Goal: Check status: Check status

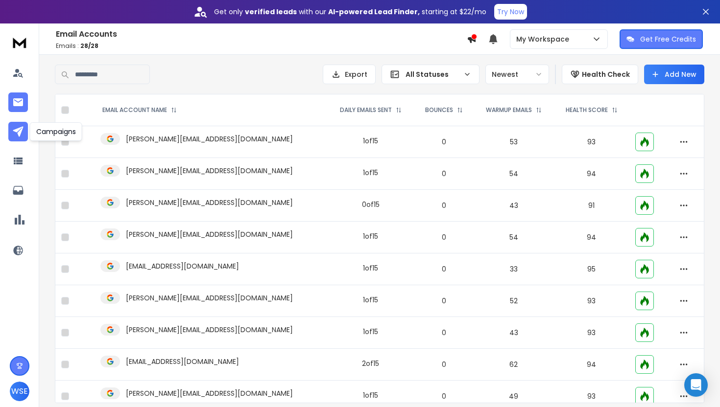
click at [17, 136] on icon at bounding box center [18, 132] width 12 height 12
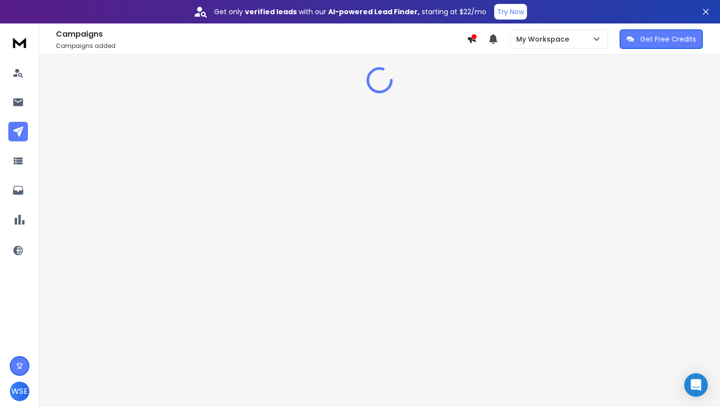
click at [707, 13] on icon at bounding box center [706, 12] width 6 height 6
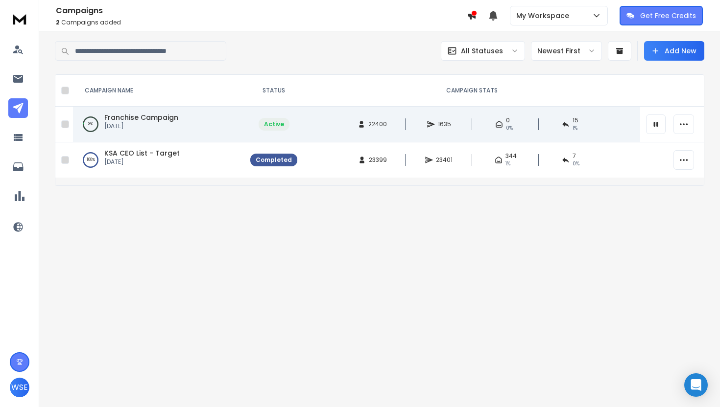
click at [573, 122] on span "15" at bounding box center [575, 121] width 6 height 8
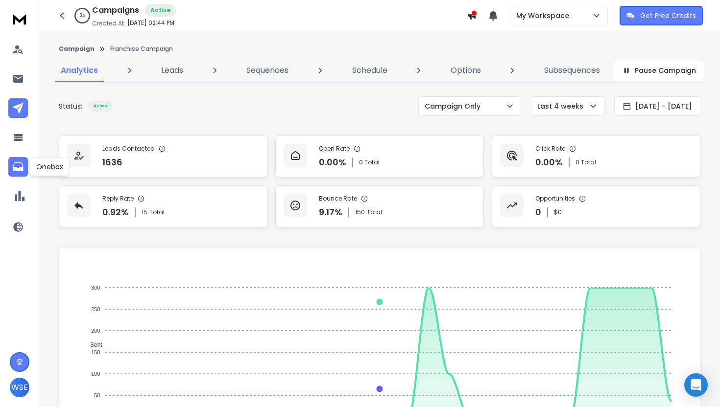
click at [18, 165] on icon at bounding box center [18, 167] width 12 height 12
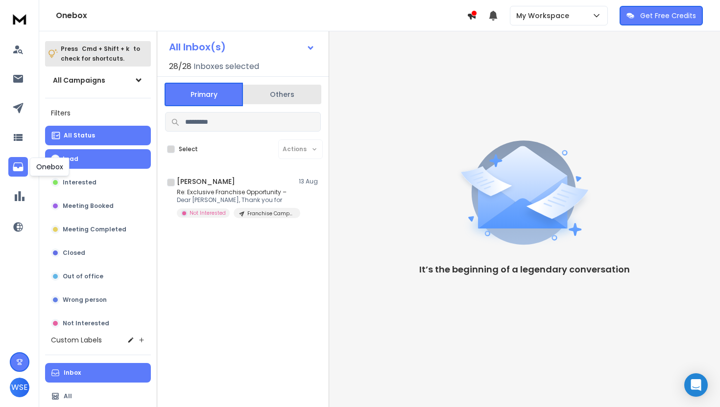
click at [95, 163] on button "Lead" at bounding box center [98, 159] width 106 height 20
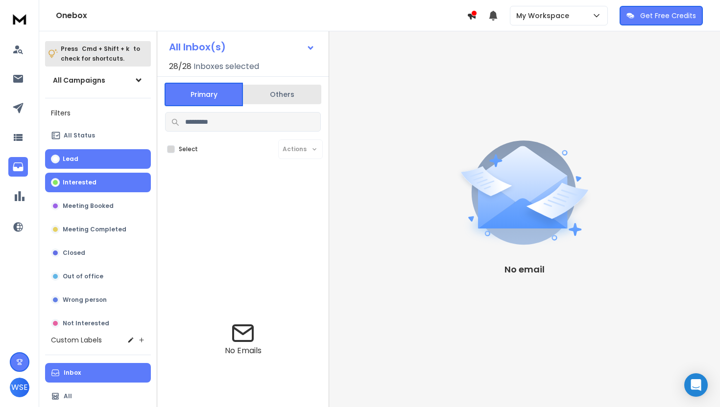
click at [99, 182] on button "Interested" at bounding box center [98, 183] width 106 height 20
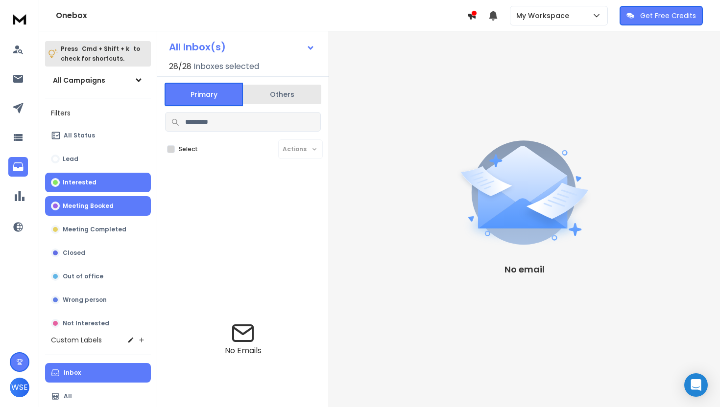
click at [97, 210] on p "Meeting Booked" at bounding box center [88, 206] width 51 height 8
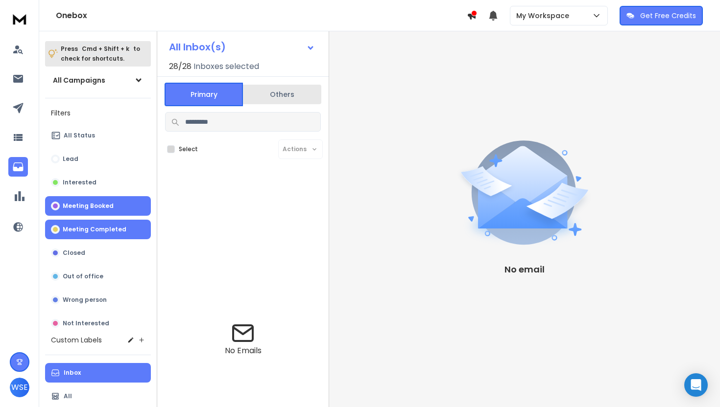
click at [97, 231] on p "Meeting Completed" at bounding box center [95, 230] width 64 height 8
click at [96, 258] on button "Closed" at bounding box center [98, 253] width 106 height 20
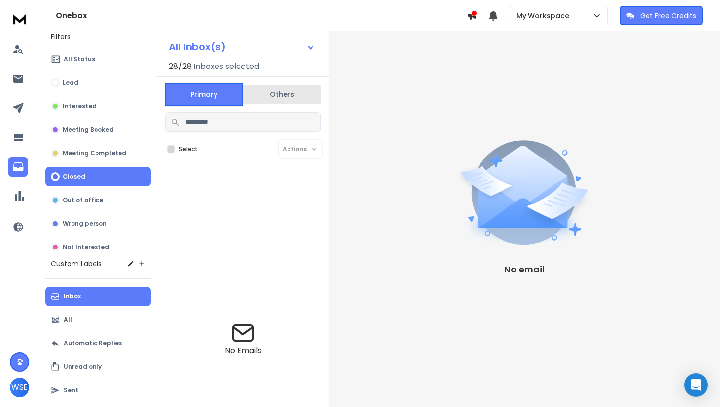
scroll to position [92, 0]
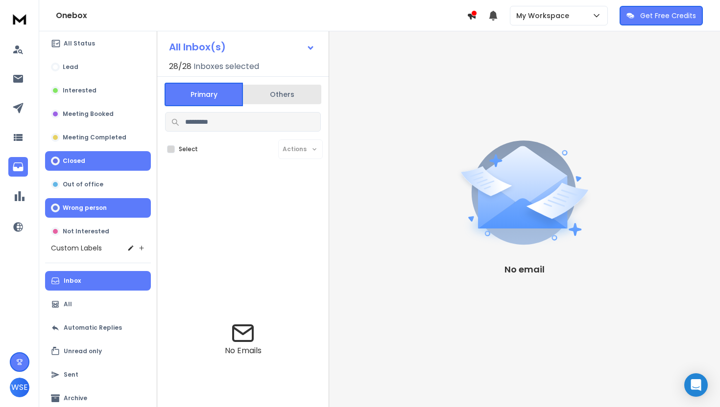
click at [93, 217] on button "Wrong person" at bounding box center [98, 208] width 106 height 20
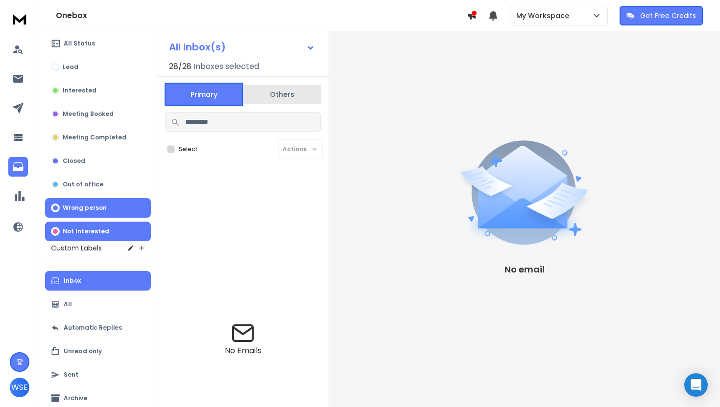
click at [93, 236] on button "Not Interested" at bounding box center [98, 232] width 106 height 20
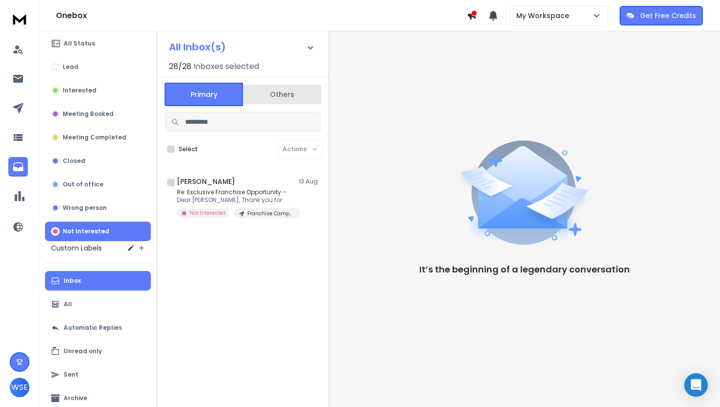
click at [272, 92] on button "Others" at bounding box center [282, 95] width 78 height 22
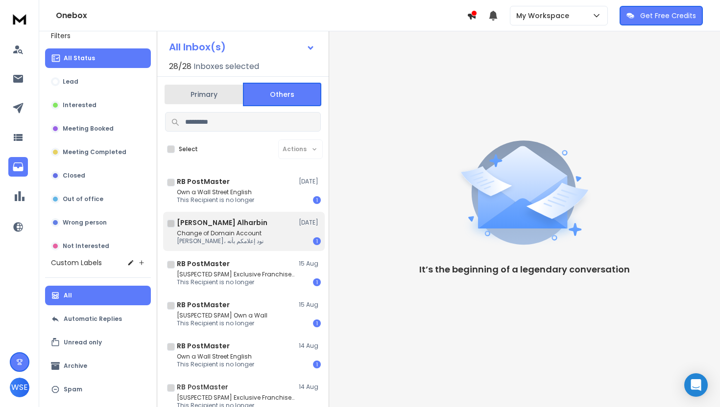
click at [227, 212] on div "[PERSON_NAME] Alharbin [DATE] Change of Domain Account عزيزي المرسل، نود إعلامك…" at bounding box center [244, 231] width 162 height 39
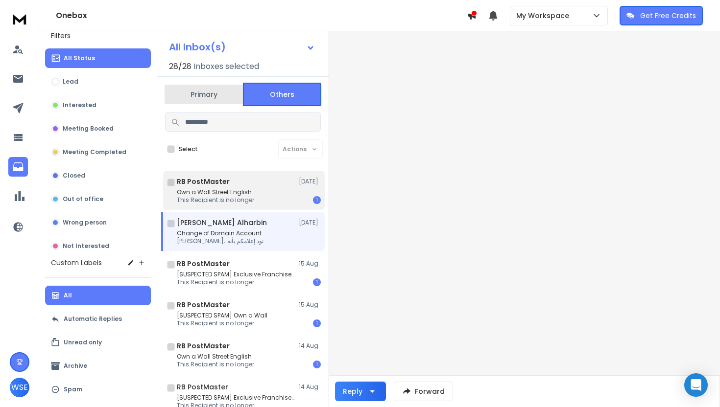
click at [227, 199] on p "This Recipient is no longer" at bounding box center [215, 200] width 77 height 8
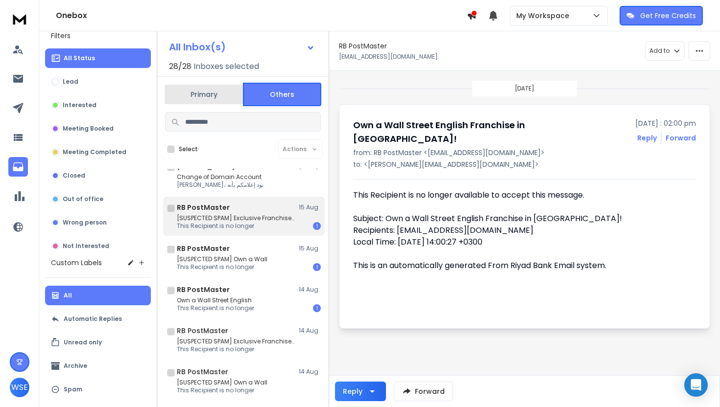
scroll to position [60, 0]
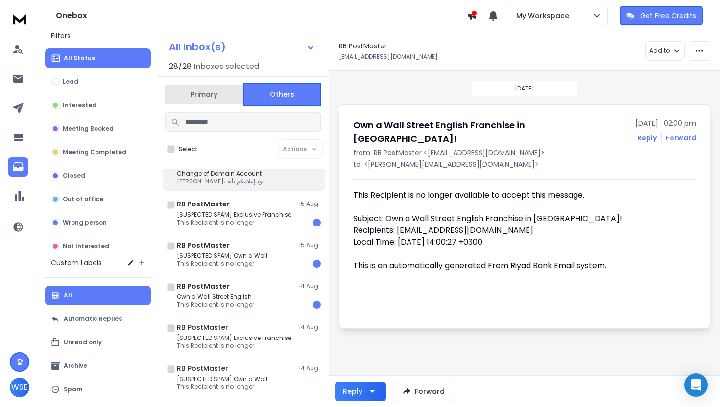
click at [239, 185] on p "[PERSON_NAME]، نود إعلامكم بأنه" at bounding box center [220, 182] width 87 height 8
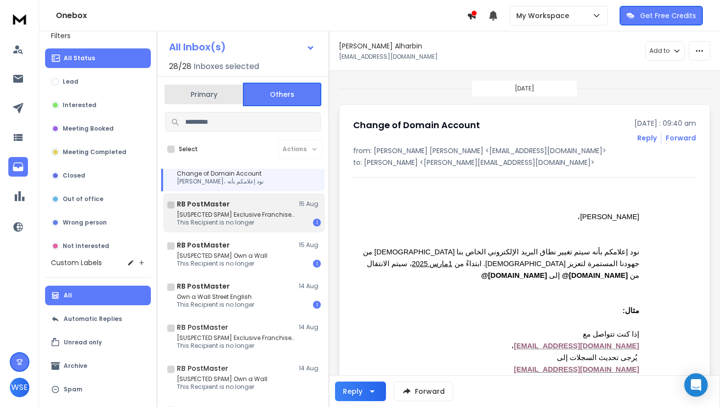
click at [239, 214] on p "[SUSPECTED SPAM] Exclusive Franchise Opportunity" at bounding box center [236, 215] width 118 height 8
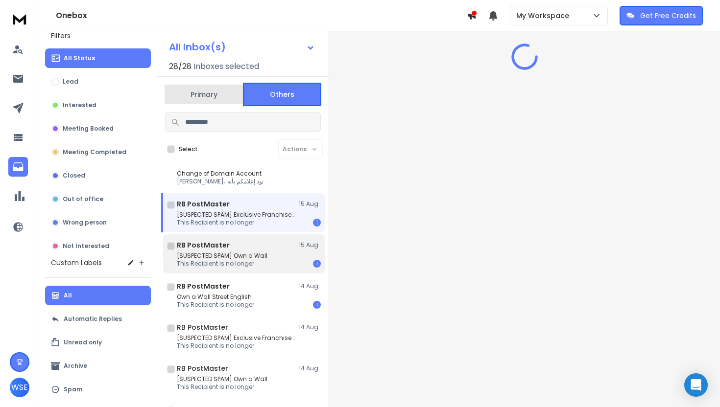
click at [239, 267] on p "This Recipient is no longer" at bounding box center [222, 264] width 91 height 8
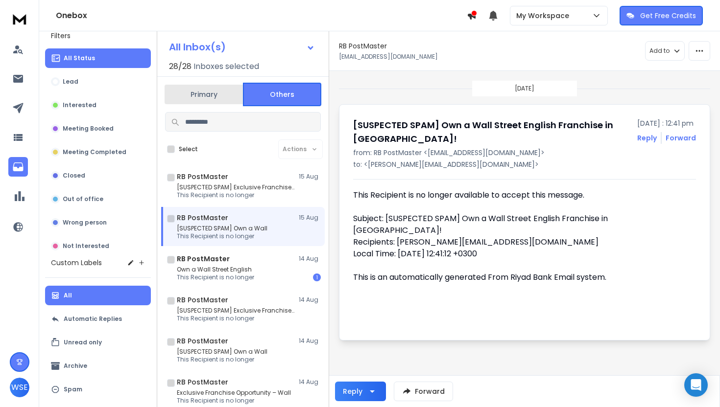
scroll to position [88, 0]
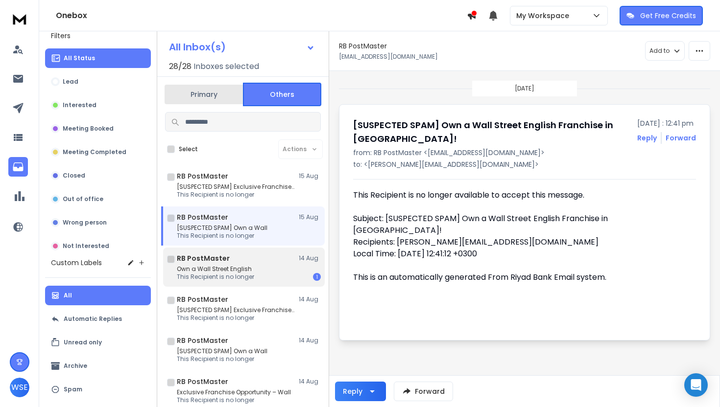
click at [233, 270] on p "Own a Wall Street English" at bounding box center [215, 269] width 77 height 8
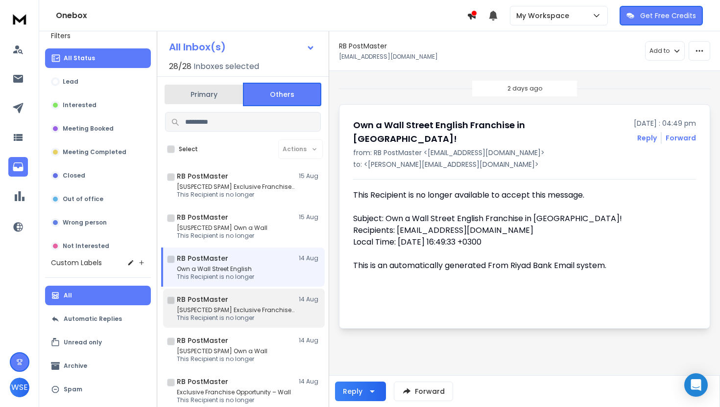
click at [237, 311] on p "[SUSPECTED SPAM] Exclusive Franchise Opportunity" at bounding box center [236, 310] width 118 height 8
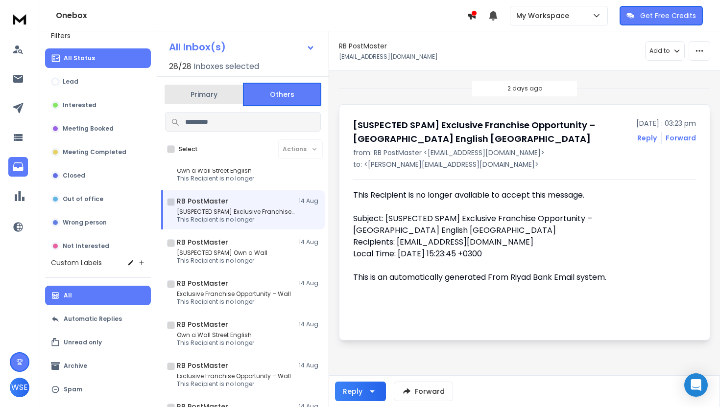
scroll to position [189, 0]
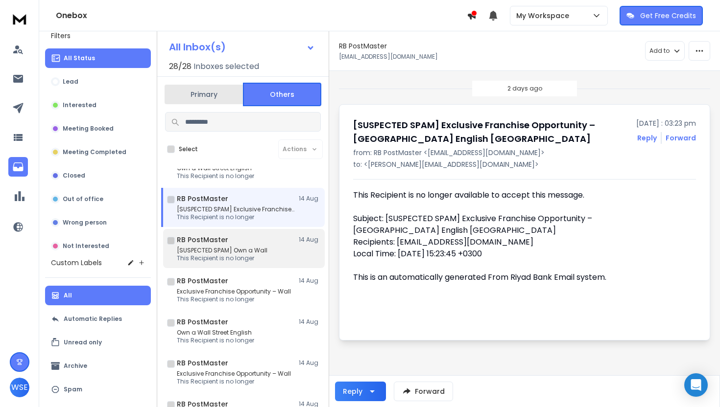
click at [223, 256] on p "This Recipient is no longer" at bounding box center [222, 259] width 91 height 8
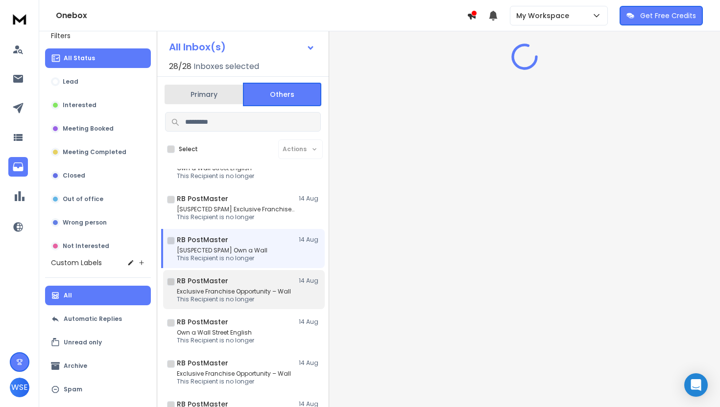
click at [231, 308] on div "RB PostMaster [DATE] Exclusive Franchise Opportunity – Wall This Recipient is n…" at bounding box center [244, 289] width 162 height 39
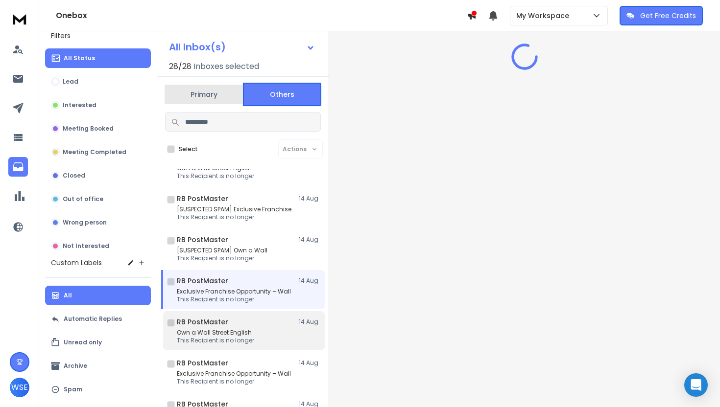
click at [231, 333] on p "Own a Wall Street English" at bounding box center [215, 333] width 77 height 8
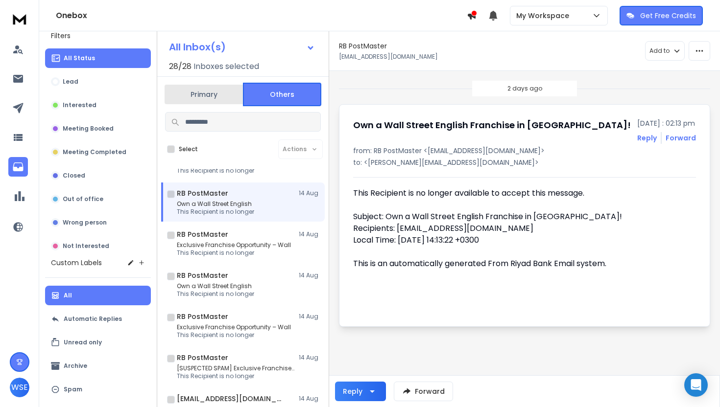
scroll to position [319, 0]
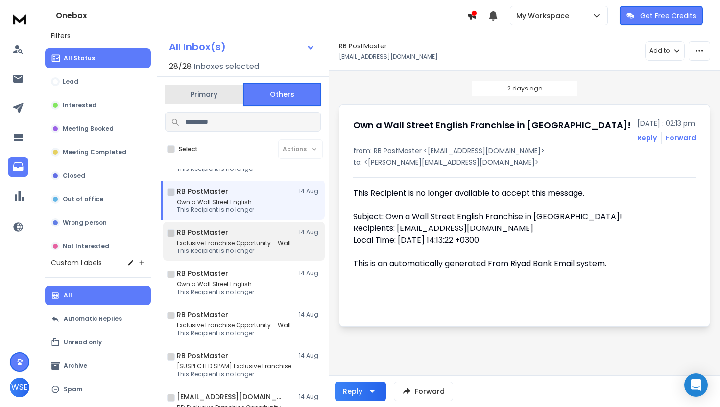
click at [211, 247] on p "This Recipient is no longer" at bounding box center [234, 251] width 114 height 8
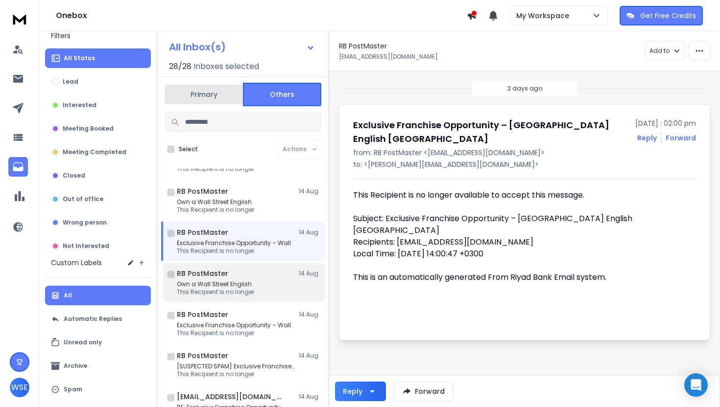
click at [214, 278] on h1 "RB PostMaster" at bounding box center [202, 274] width 51 height 10
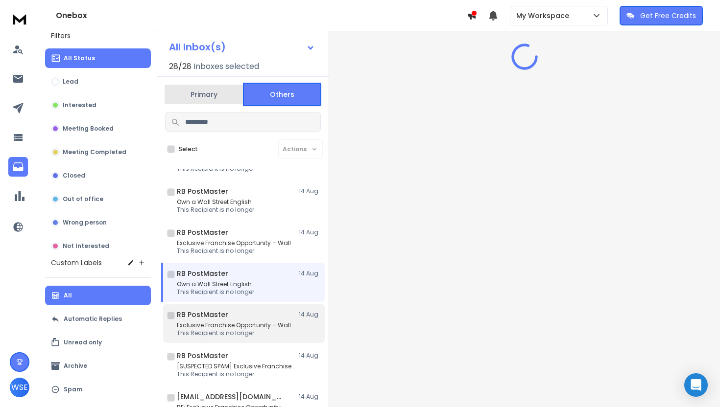
click at [217, 341] on div "RB PostMaster [DATE] Exclusive Franchise Opportunity – Wall This Recipient is n…" at bounding box center [244, 323] width 162 height 39
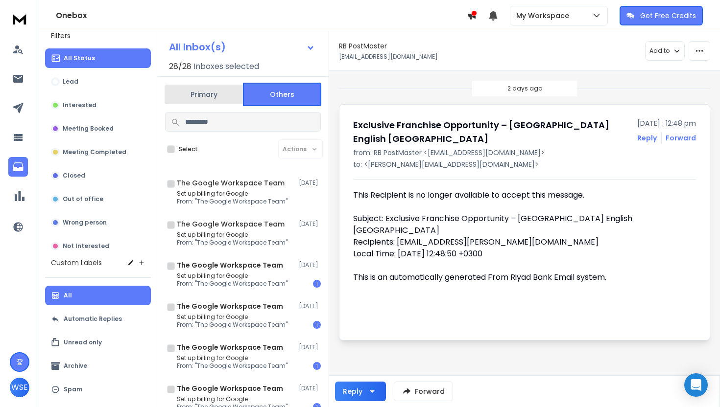
scroll to position [1829, 0]
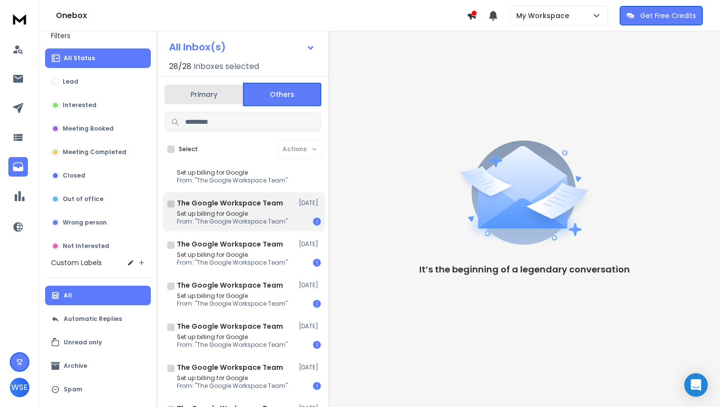
click at [225, 220] on p "From: "The Google Workspace Team"" at bounding box center [232, 222] width 111 height 8
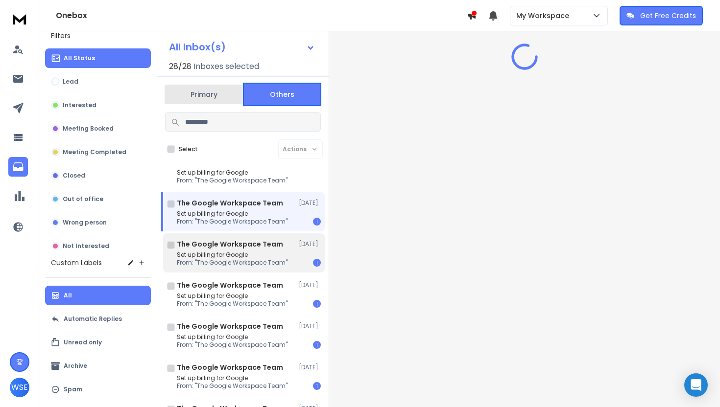
click at [225, 251] on p "Set up billing for Google" at bounding box center [232, 255] width 111 height 8
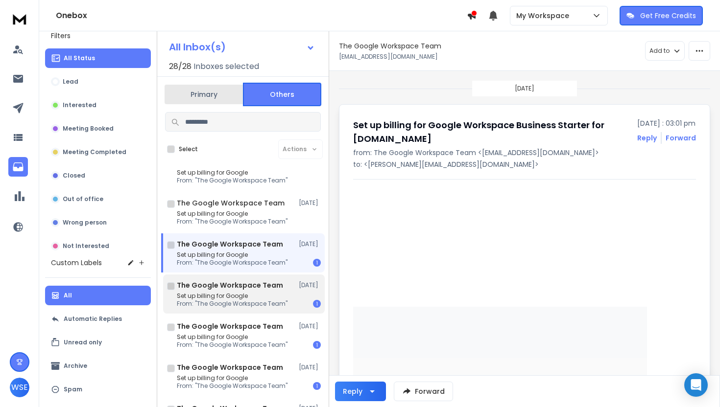
click at [227, 310] on div "The Google Workspace Team [DATE] Set up billing for Google From: "The Google Wo…" at bounding box center [244, 294] width 162 height 39
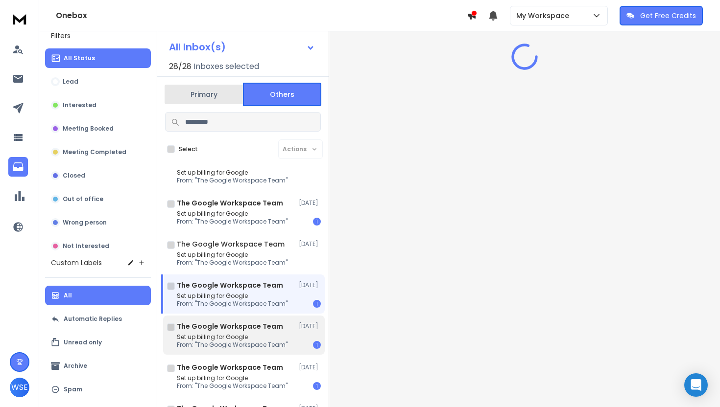
click at [227, 338] on p "Set up billing for Google" at bounding box center [232, 337] width 111 height 8
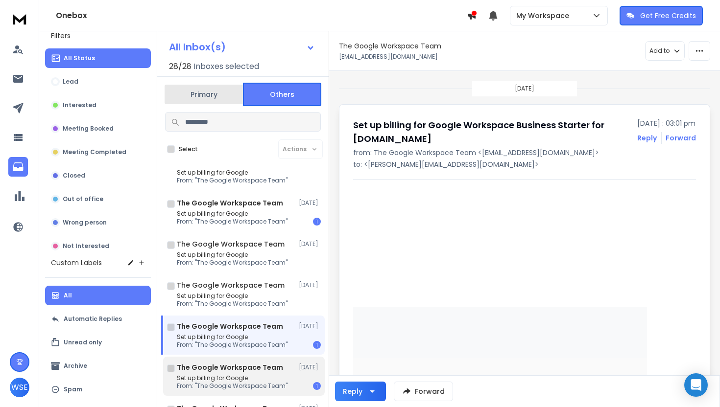
click at [224, 359] on div "The Google Workspace Team [DATE] Set up billing for Google From: "The Google Wo…" at bounding box center [244, 376] width 162 height 39
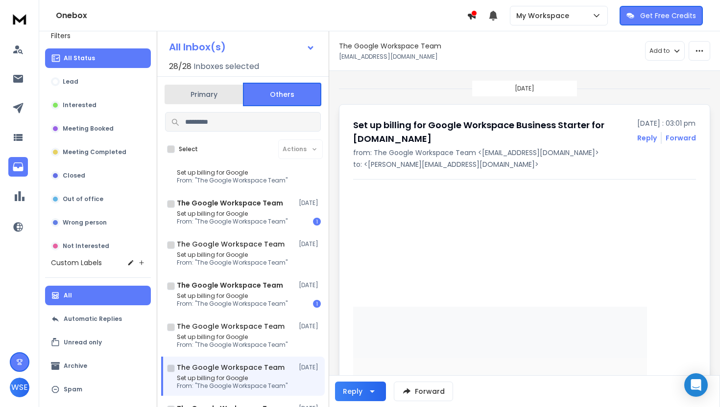
click at [189, 90] on button "Primary" at bounding box center [204, 95] width 78 height 22
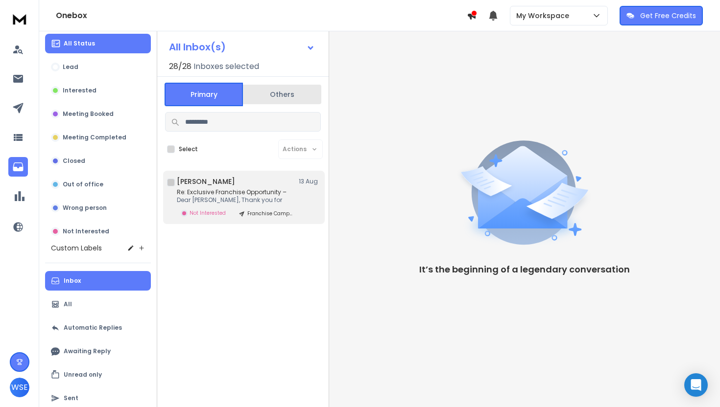
click at [198, 194] on p "Re: Exclusive Franchise Opportunity –" at bounding box center [236, 193] width 118 height 8
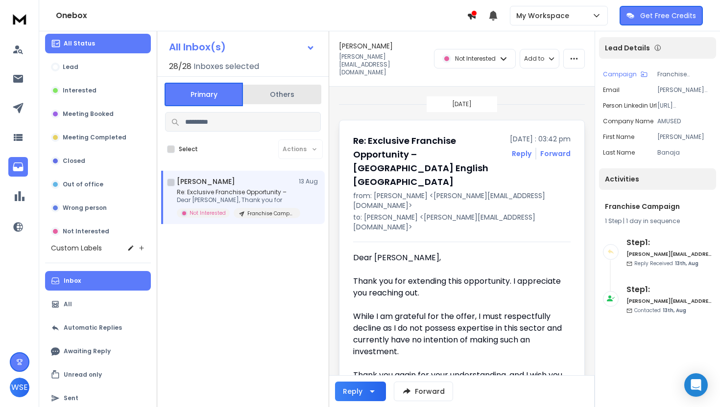
scroll to position [0, 0]
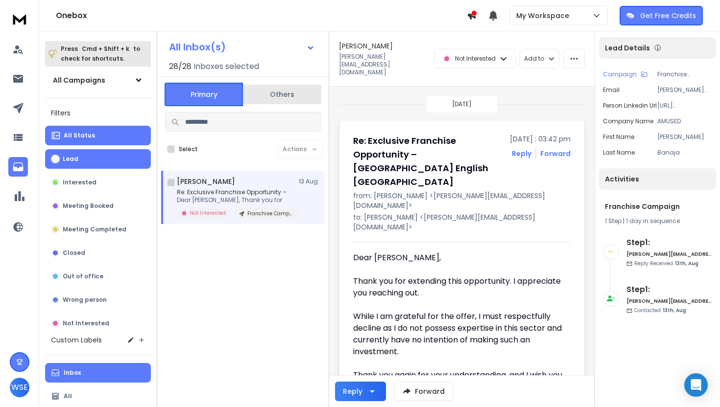
click at [78, 156] on button "Lead" at bounding box center [98, 159] width 106 height 20
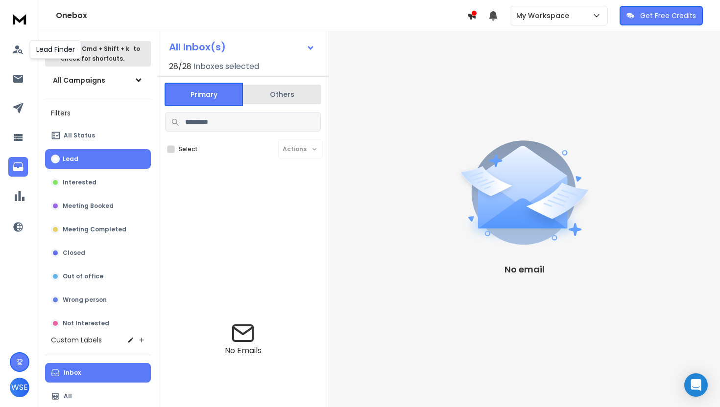
click at [27, 30] on div at bounding box center [19, 125] width 23 height 231
click at [19, 22] on img at bounding box center [20, 19] width 20 height 18
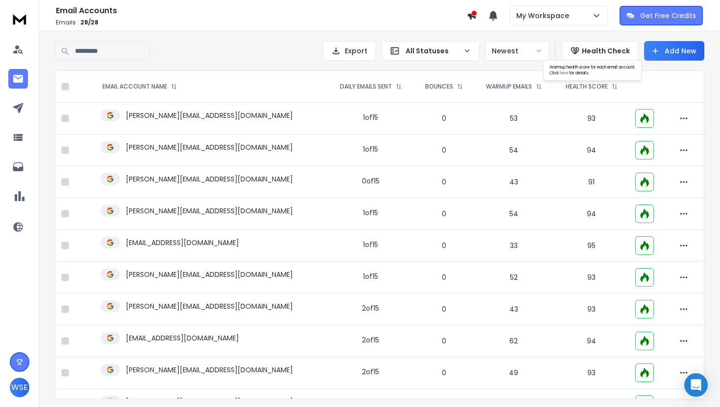
click at [600, 90] on p "HEALTH SCORE" at bounding box center [587, 87] width 42 height 8
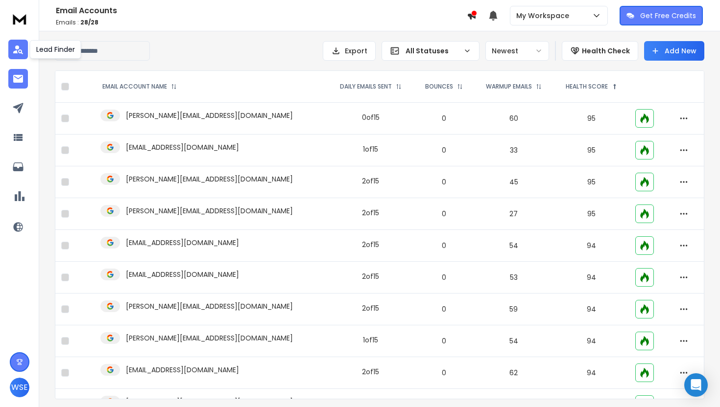
click at [11, 48] on link at bounding box center [18, 50] width 20 height 20
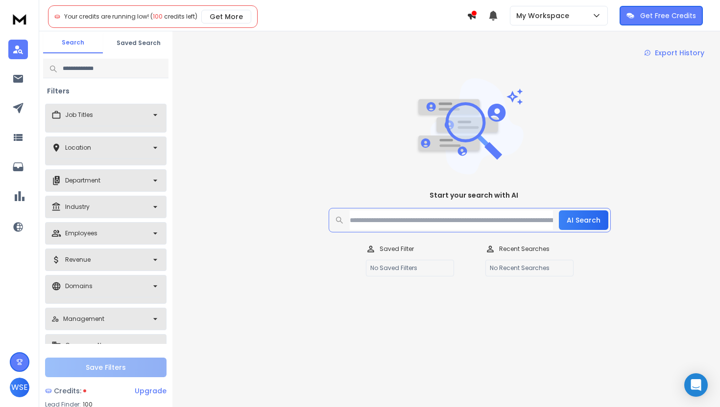
click at [13, 23] on img at bounding box center [20, 19] width 20 height 18
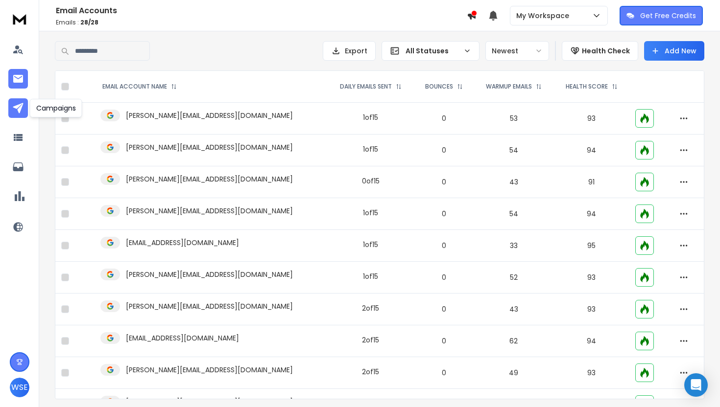
click at [18, 110] on icon at bounding box center [18, 108] width 10 height 10
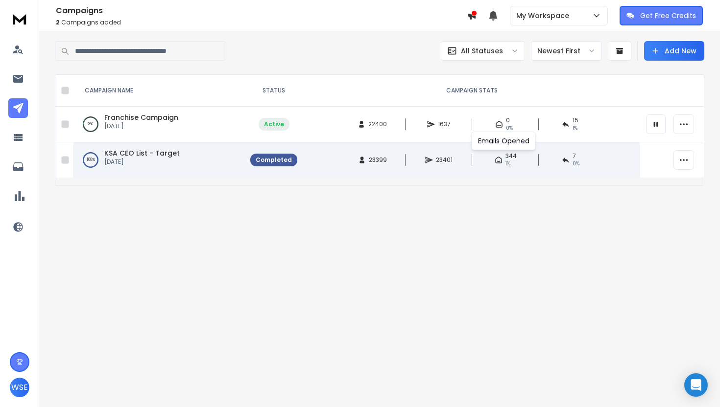
click at [511, 159] on span "344" at bounding box center [510, 156] width 11 height 8
